Goal: Task Accomplishment & Management: Manage account settings

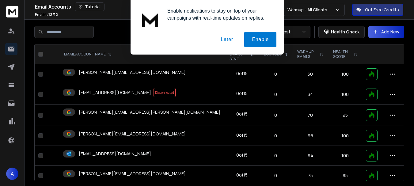
click at [154, 91] on span "Disconnected" at bounding box center [165, 92] width 22 height 9
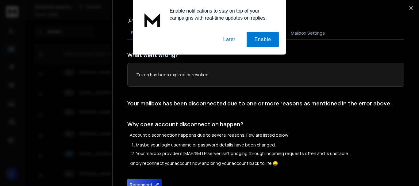
click at [232, 40] on button "Later" at bounding box center [229, 39] width 28 height 15
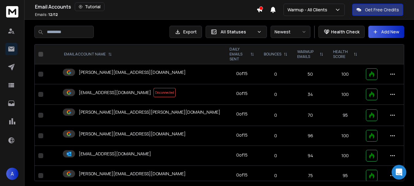
click at [154, 89] on span "Disconnected" at bounding box center [165, 92] width 22 height 9
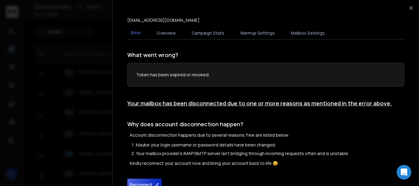
scroll to position [22, 0]
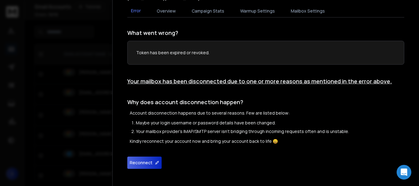
click at [140, 163] on button "Reconnect" at bounding box center [144, 163] width 34 height 12
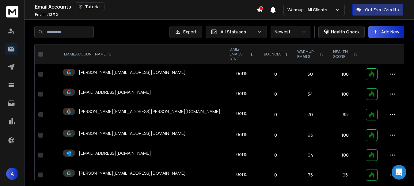
click at [259, 97] on td "0" at bounding box center [275, 94] width 33 height 20
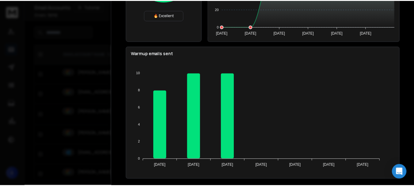
scroll to position [317, 0]
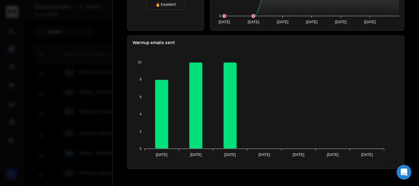
click at [79, 85] on div at bounding box center [209, 93] width 419 height 186
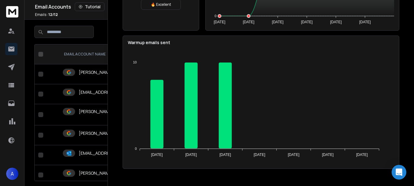
scroll to position [0, 0]
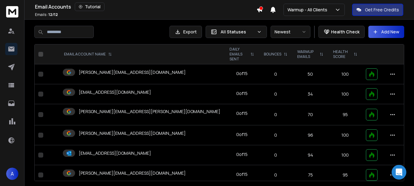
click at [236, 11] on div "Email Accounts Tutorial Emails : 12 / 12" at bounding box center [146, 9] width 222 height 15
click at [108, 6] on div "Email Accounts Tutorial" at bounding box center [146, 6] width 222 height 9
